Goal: Navigation & Orientation: Find specific page/section

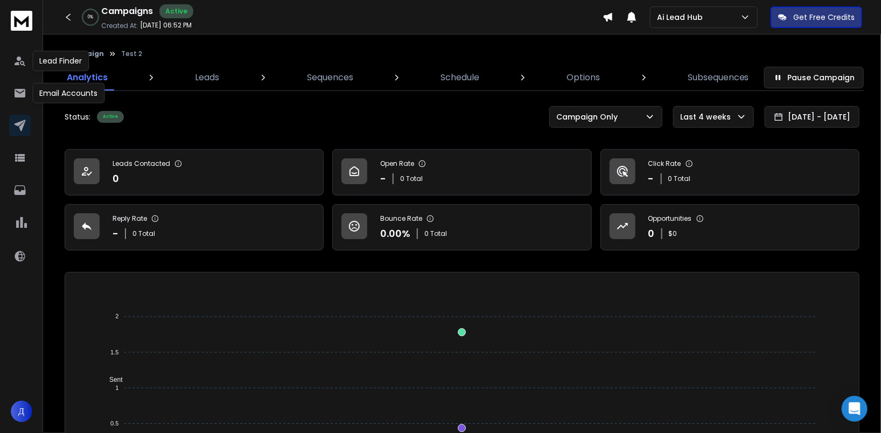
click at [7, 100] on div "Д" at bounding box center [21, 216] width 43 height 433
click at [21, 89] on icon at bounding box center [20, 93] width 11 height 9
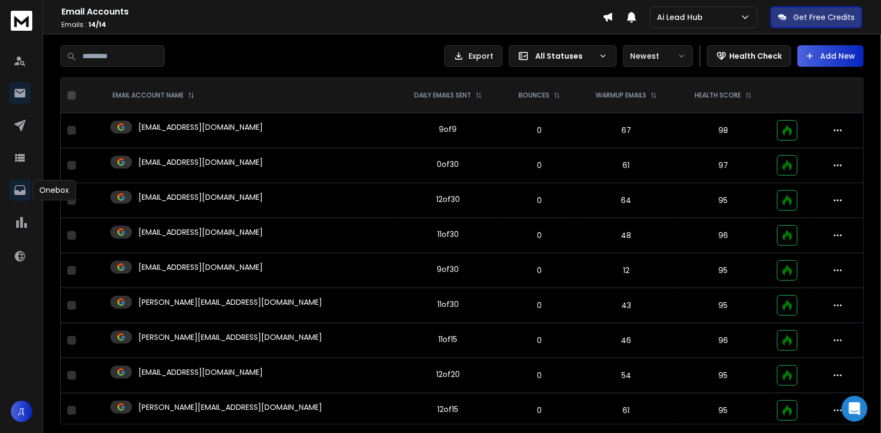
click at [26, 187] on link at bounding box center [20, 190] width 22 height 22
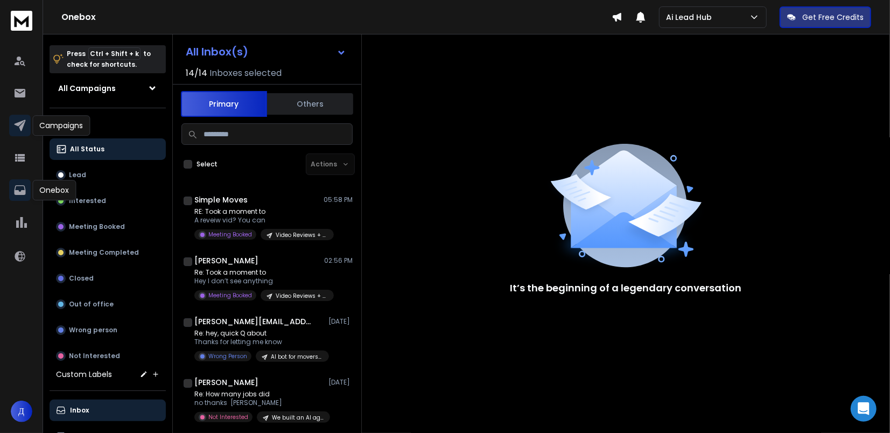
click at [27, 125] on link at bounding box center [20, 126] width 22 height 22
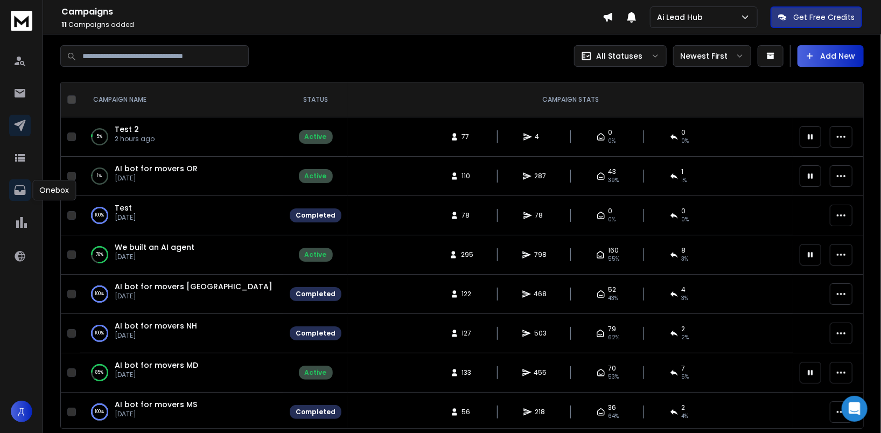
click at [21, 192] on icon at bounding box center [19, 190] width 11 height 10
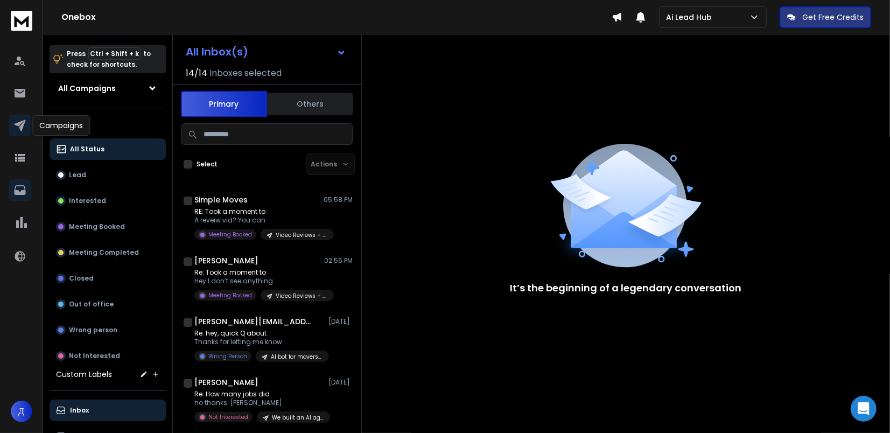
click at [23, 126] on icon at bounding box center [19, 125] width 11 height 11
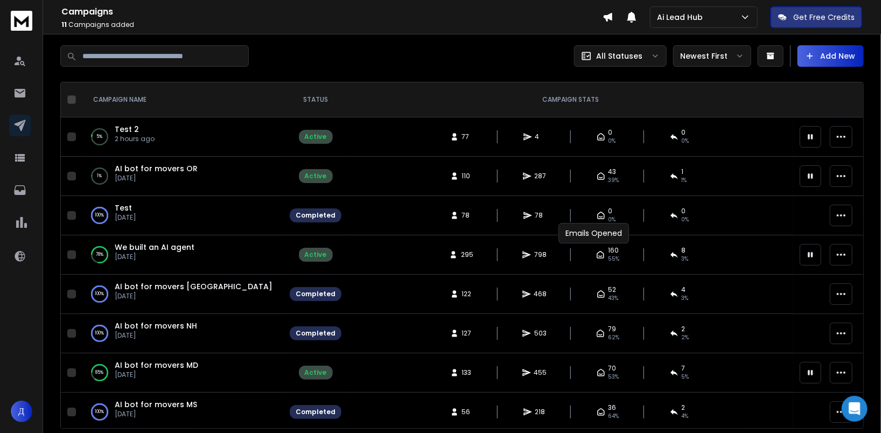
click at [608, 257] on span "55 %" at bounding box center [613, 259] width 11 height 9
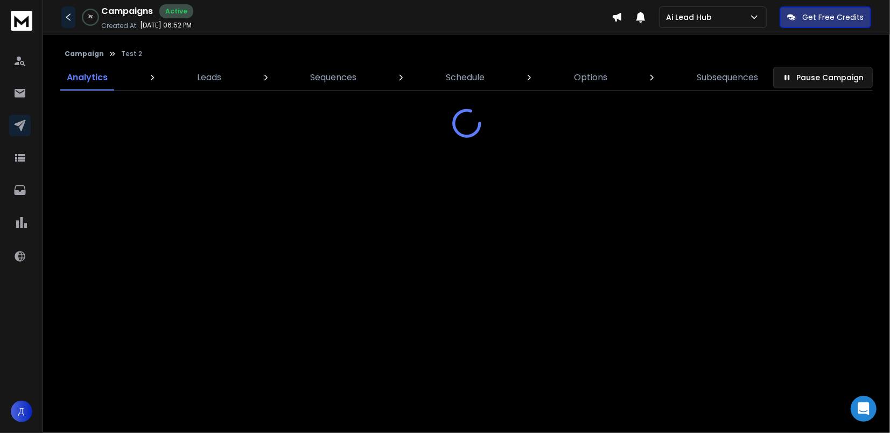
click at [66, 17] on icon at bounding box center [69, 17] width 10 height 10
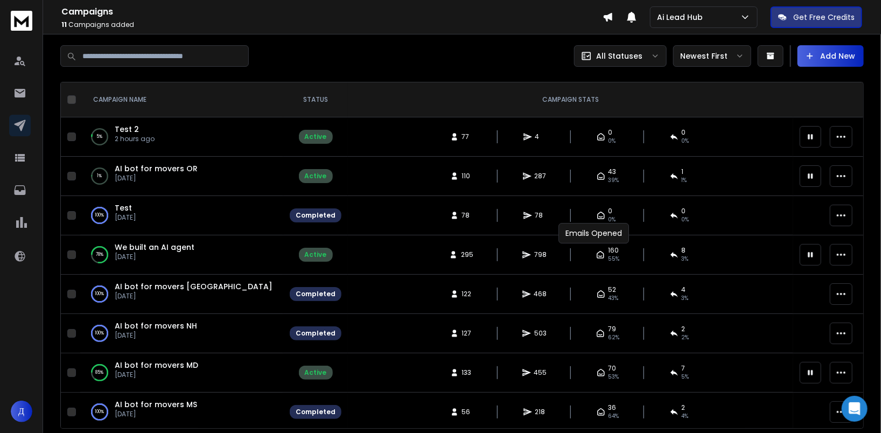
click at [608, 257] on span "55 %" at bounding box center [613, 259] width 11 height 9
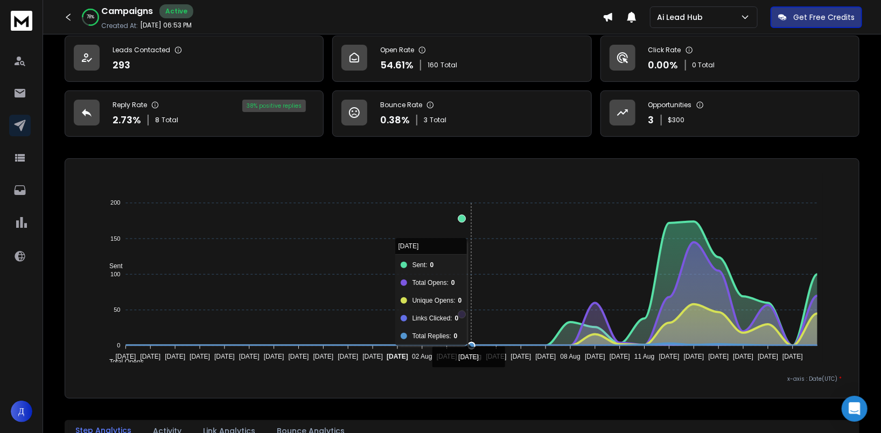
scroll to position [106, 0]
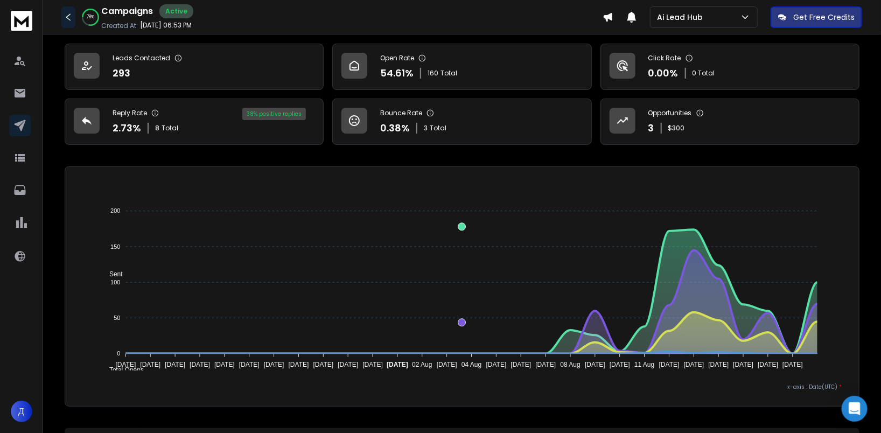
click at [71, 20] on icon at bounding box center [69, 17] width 10 height 10
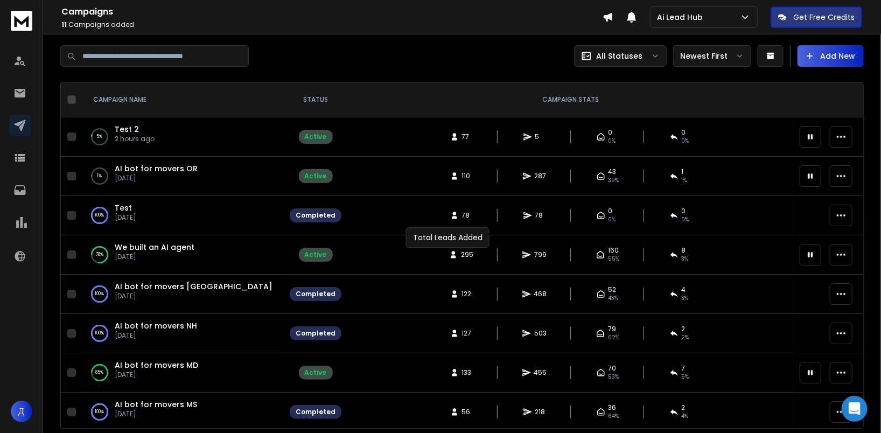
click at [446, 257] on div "295" at bounding box center [461, 254] width 32 height 9
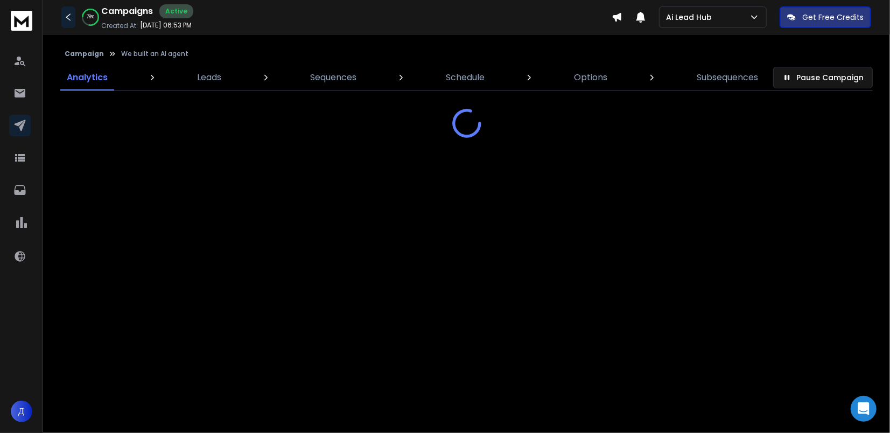
click at [72, 20] on icon at bounding box center [69, 17] width 10 height 10
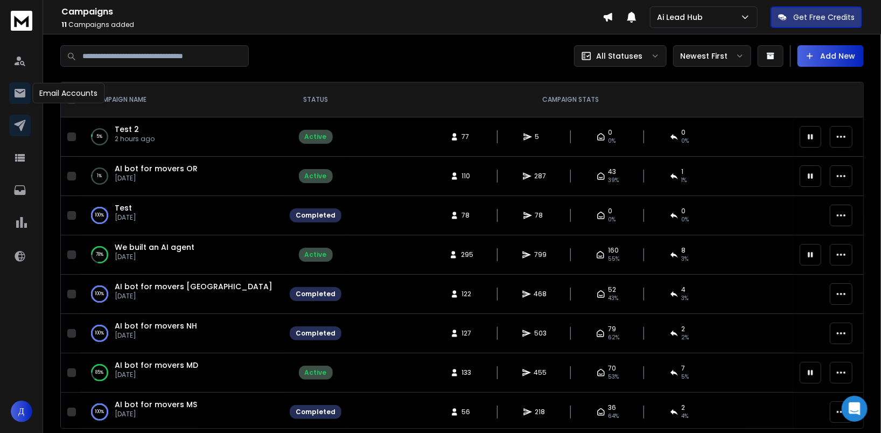
click at [23, 96] on icon at bounding box center [20, 93] width 11 height 9
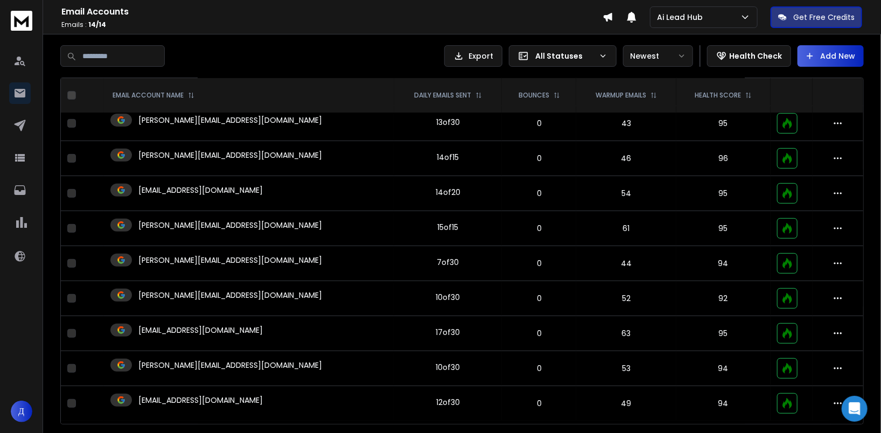
scroll to position [186, 0]
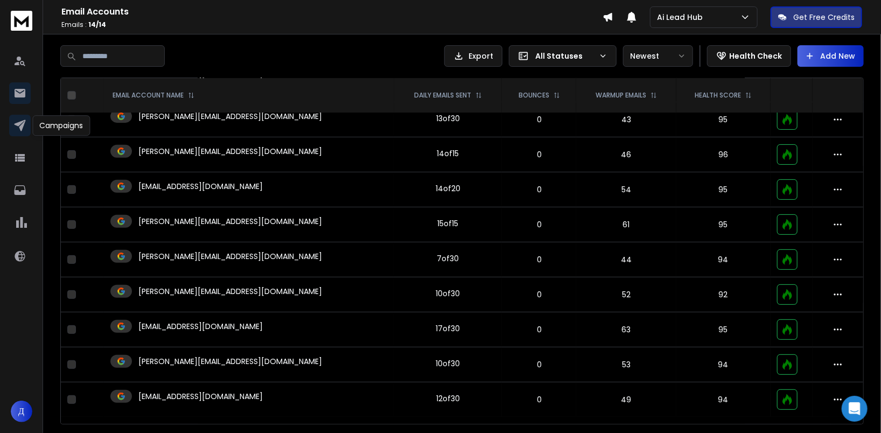
click at [19, 128] on icon at bounding box center [19, 125] width 13 height 13
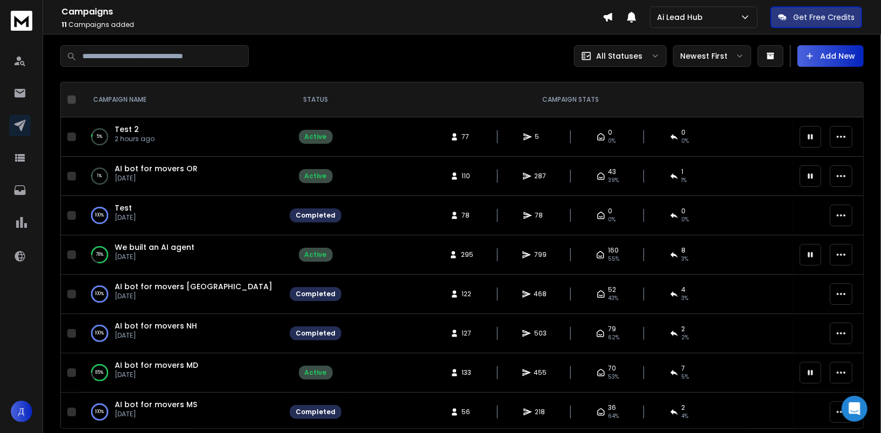
scroll to position [129, 0]
